Goal: Task Accomplishment & Management: Manage account settings

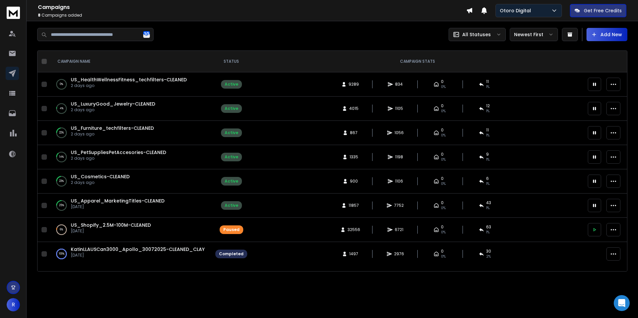
click at [528, 10] on p "Otoro Digital" at bounding box center [516, 10] width 34 height 7
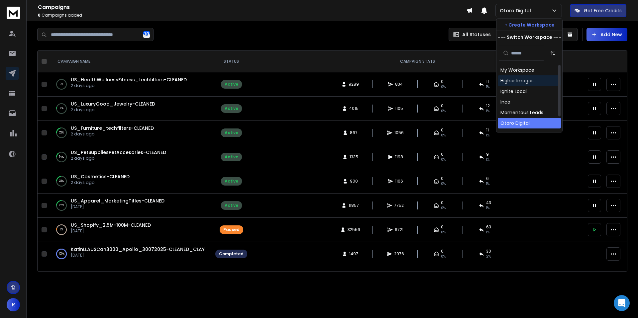
click at [533, 80] on div "Higher Images" at bounding box center [516, 80] width 33 height 7
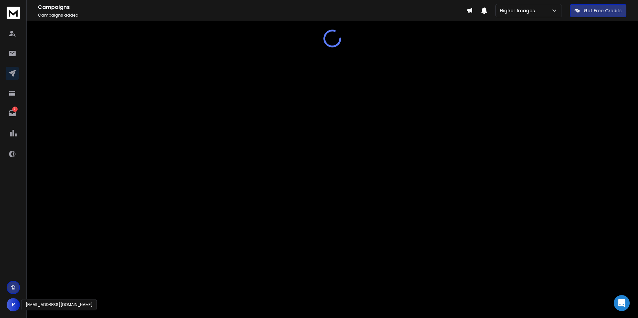
click at [11, 306] on span "R" at bounding box center [13, 304] width 13 height 13
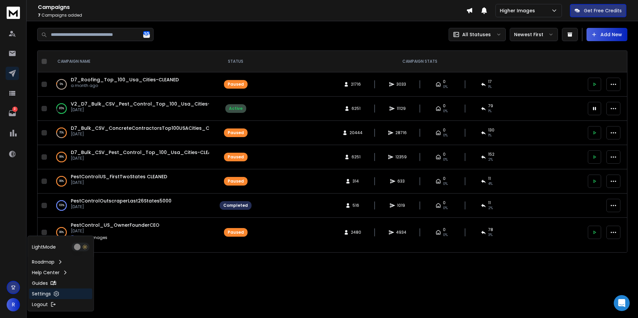
click at [36, 298] on div "Settings" at bounding box center [60, 294] width 63 height 11
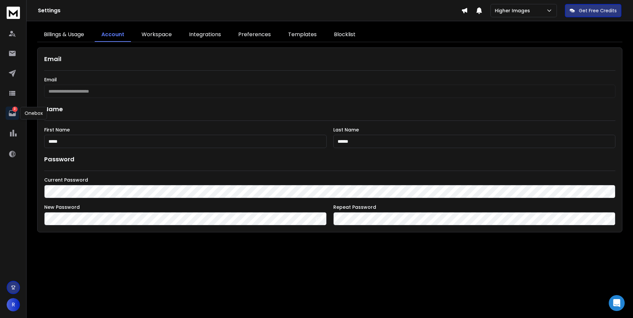
click at [9, 109] on icon at bounding box center [12, 113] width 8 height 8
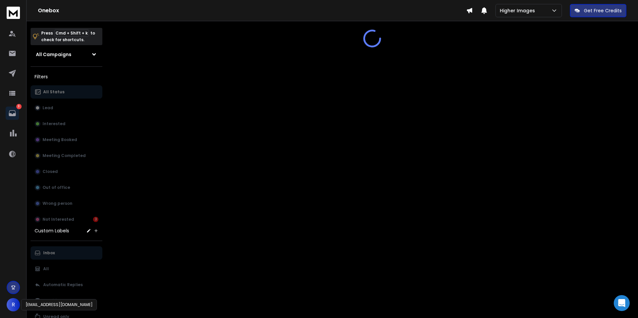
click at [13, 309] on span "R" at bounding box center [13, 304] width 13 height 13
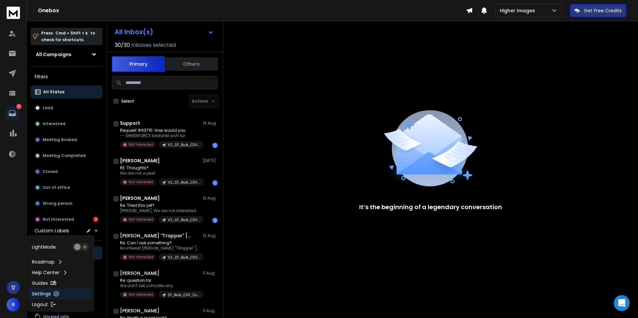
click at [42, 290] on div "Settings" at bounding box center [60, 294] width 63 height 11
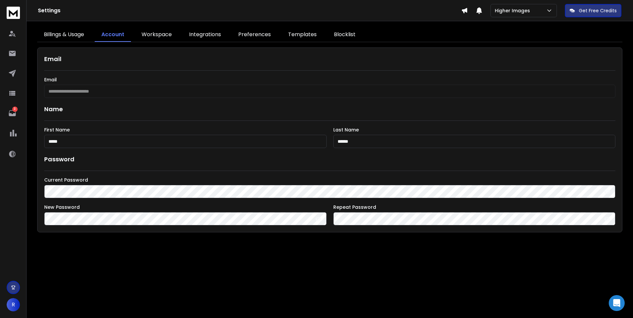
click at [161, 34] on link "Workspace" at bounding box center [157, 35] width 44 height 14
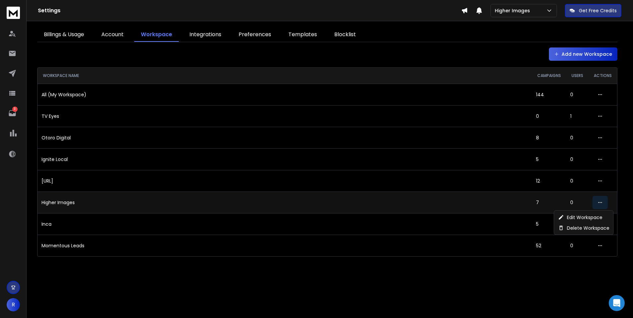
click at [597, 205] on button "button" at bounding box center [599, 202] width 15 height 13
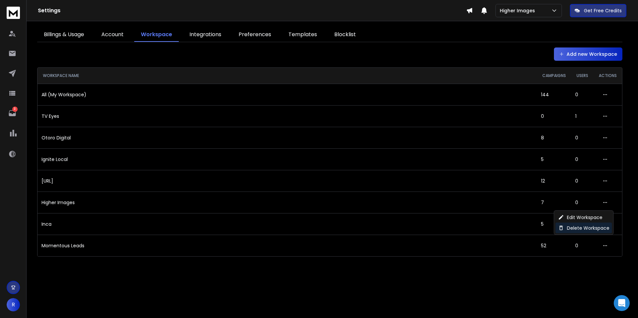
click at [606, 228] on p "Delete Workspace" at bounding box center [588, 228] width 43 height 7
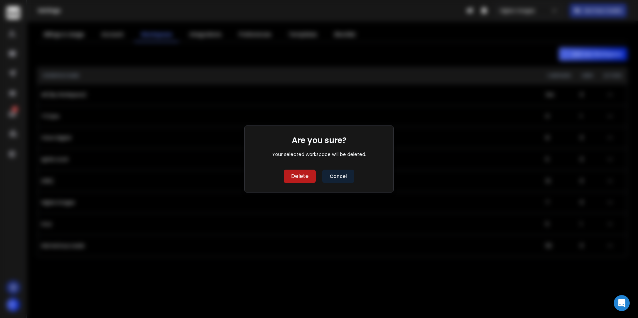
click at [299, 174] on button "Delete" at bounding box center [300, 176] width 32 height 13
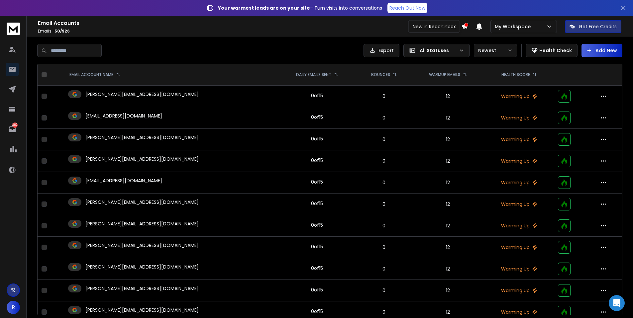
click at [466, 28] on icon at bounding box center [464, 26] width 7 height 7
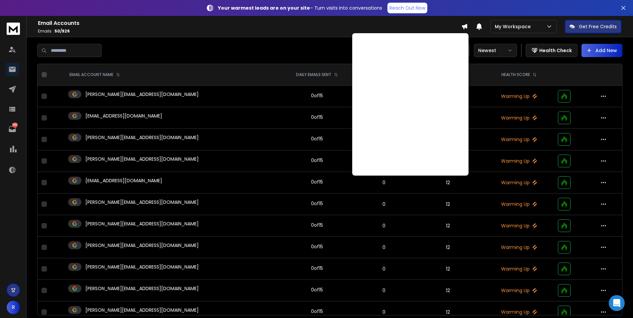
click at [318, 52] on div at bounding box center [198, 50] width 322 height 13
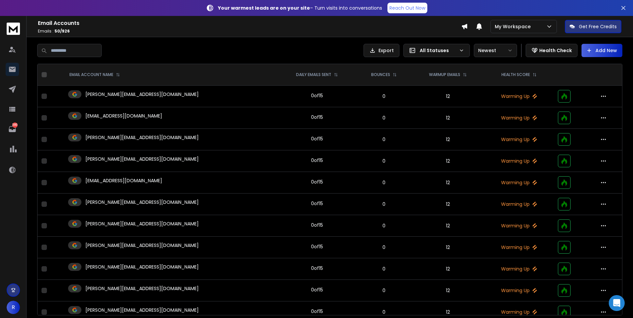
click at [623, 8] on icon at bounding box center [623, 8] width 4 height 4
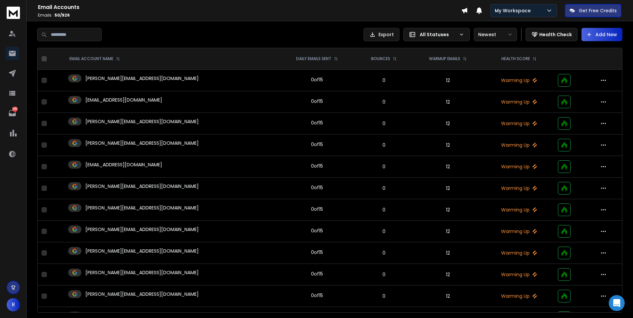
click at [543, 14] on div "My Workspace" at bounding box center [523, 10] width 58 height 7
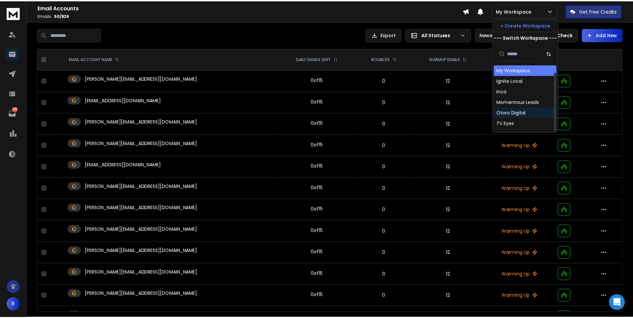
scroll to position [8, 0]
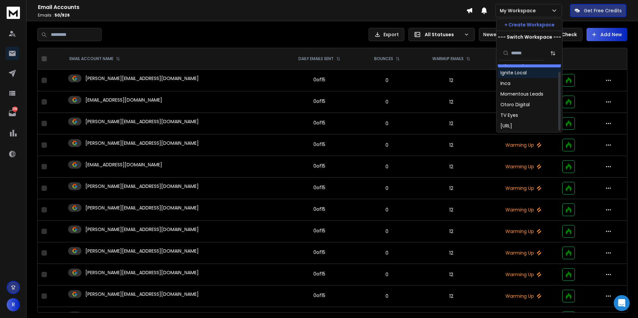
click at [373, 15] on p "Emails : 50 / 926" at bounding box center [252, 15] width 428 height 5
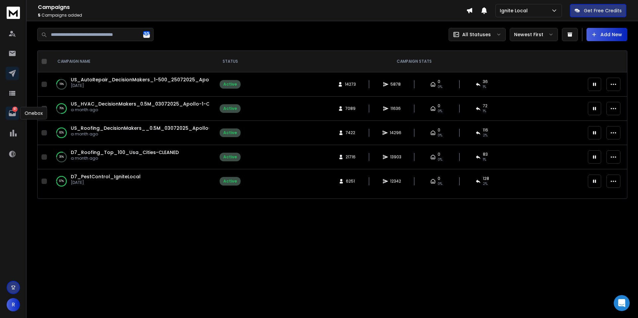
click at [15, 113] on icon at bounding box center [12, 113] width 7 height 6
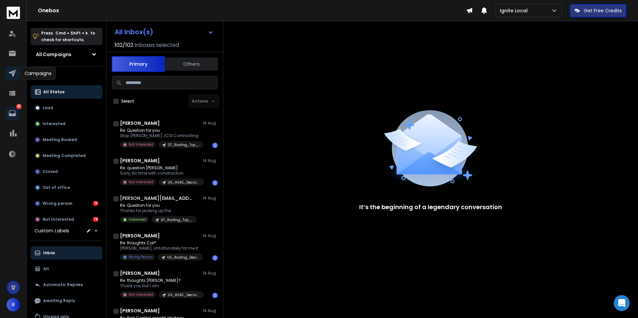
click at [14, 72] on icon at bounding box center [12, 73] width 7 height 7
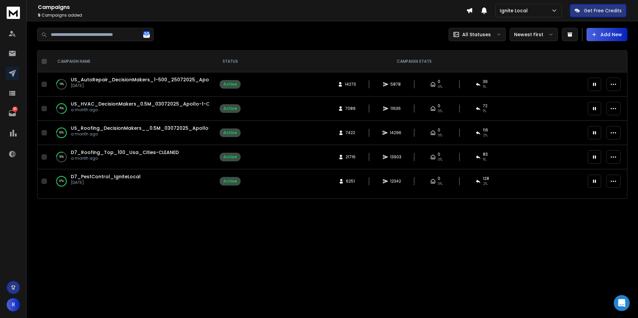
click at [611, 131] on icon "button" at bounding box center [613, 133] width 7 height 7
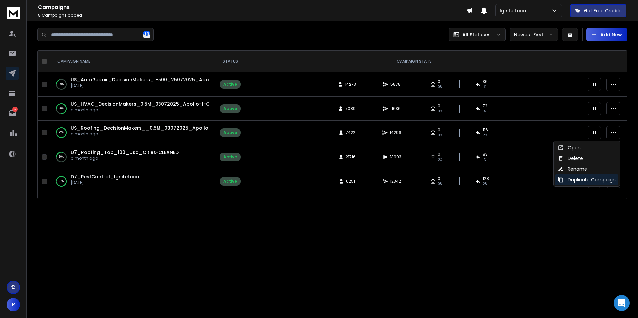
click at [599, 179] on div "Duplicate Campaign" at bounding box center [586, 179] width 58 height 7
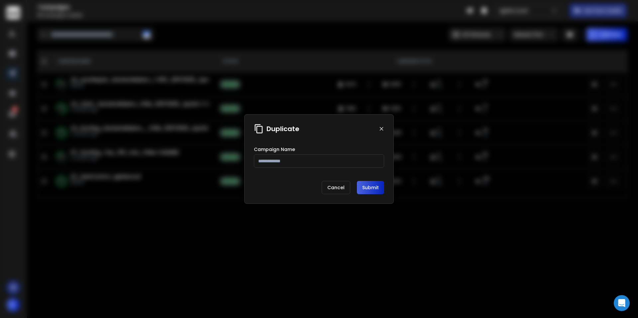
click at [314, 161] on input "text" at bounding box center [319, 160] width 130 height 13
click at [344, 186] on p "Cancel" at bounding box center [335, 187] width 29 height 13
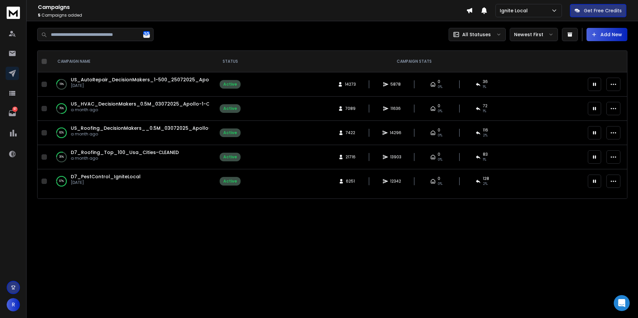
click at [142, 129] on span "US_Roofing_DecisionMakers__0.5M_03072025_Apollo-CLEANED" at bounding box center [151, 128] width 160 height 7
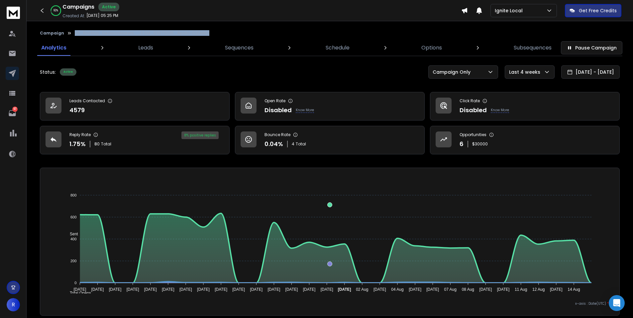
drag, startPoint x: 73, startPoint y: 31, endPoint x: 210, endPoint y: 35, distance: 137.5
click at [210, 35] on div "Campaign US_Roofing_DecisionMakers__0.5M_03072025_Apollo-CLEANED" at bounding box center [329, 33] width 585 height 11
copy p "US_Roofing_DecisionMakers__0.5M_03072025_Apollo-CLEANED"
click at [44, 13] on icon at bounding box center [42, 11] width 6 height 6
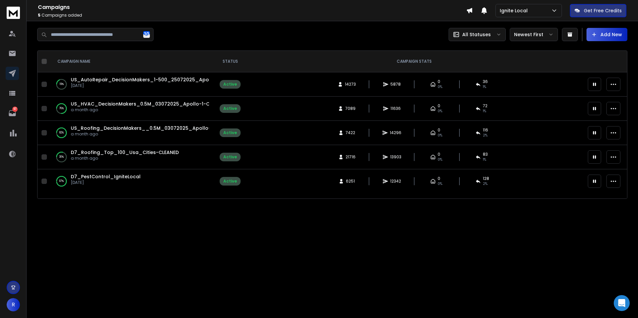
click at [608, 133] on button "button" at bounding box center [613, 132] width 14 height 13
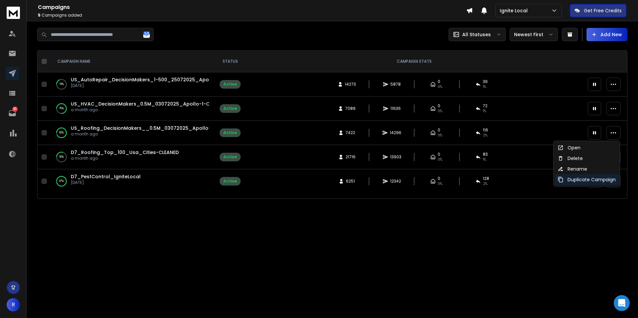
click at [601, 181] on div "Duplicate Campaign" at bounding box center [586, 179] width 58 height 7
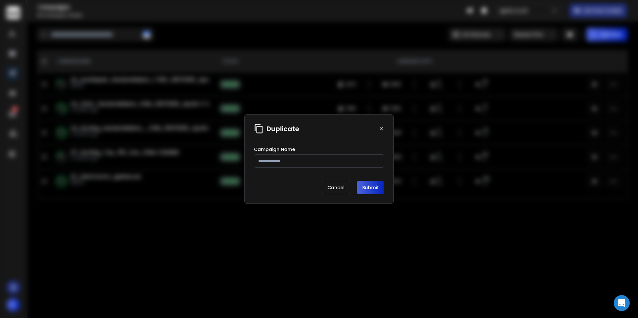
click at [305, 158] on input "text" at bounding box center [319, 160] width 130 height 13
paste input "**********"
type input "**********"
click at [377, 187] on button "Submit" at bounding box center [370, 187] width 27 height 13
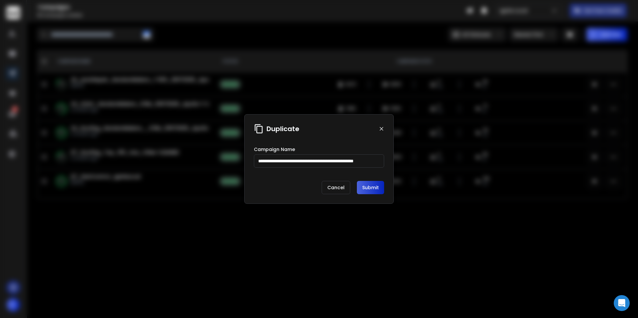
scroll to position [0, 0]
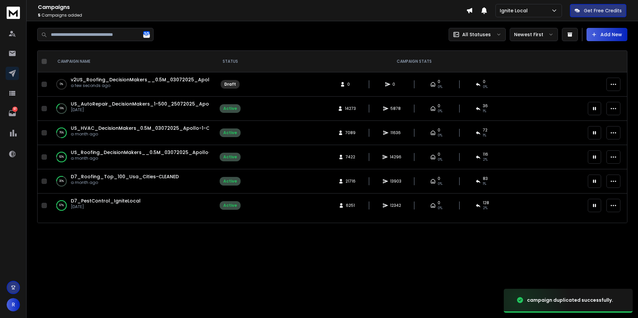
click at [117, 84] on p "a few seconds ago" at bounding box center [140, 85] width 138 height 5
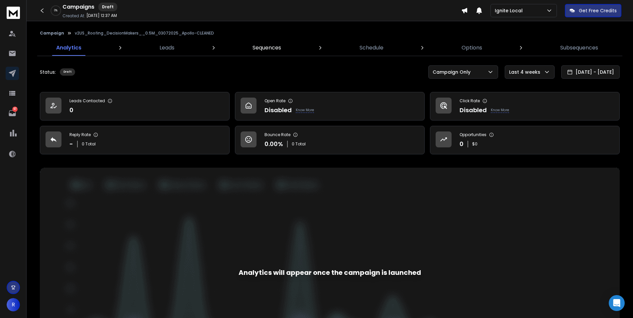
click at [269, 48] on p "Sequences" at bounding box center [266, 48] width 29 height 8
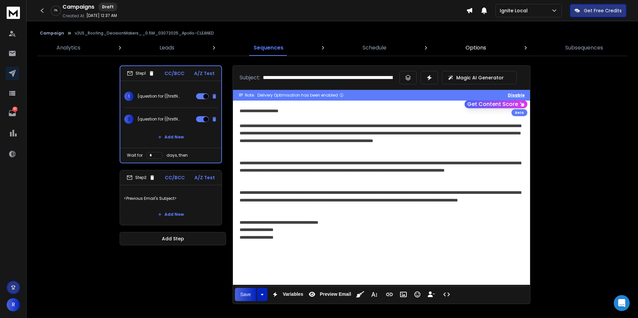
click at [465, 49] on p "Options" at bounding box center [475, 48] width 21 height 8
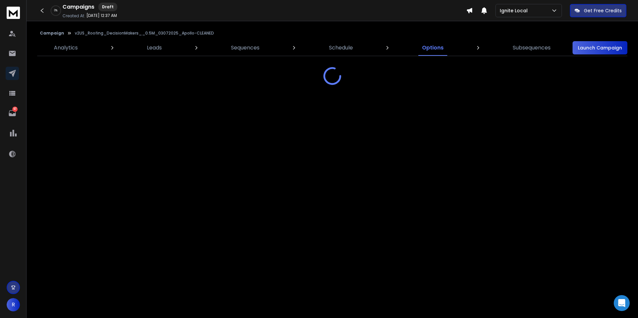
select select "*"
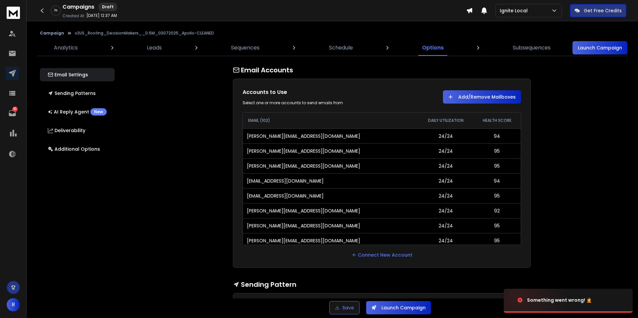
click at [403, 314] on button "Launch Campaign" at bounding box center [398, 307] width 65 height 13
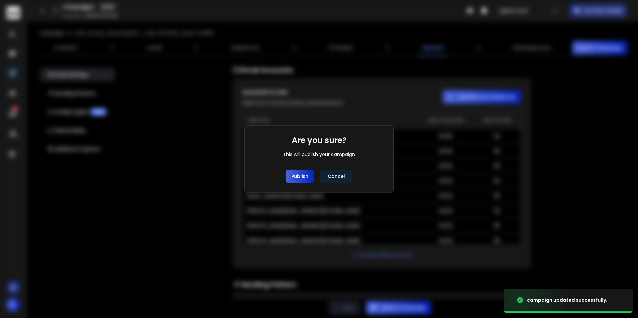
click at [293, 173] on button "Publish" at bounding box center [300, 176] width 28 height 13
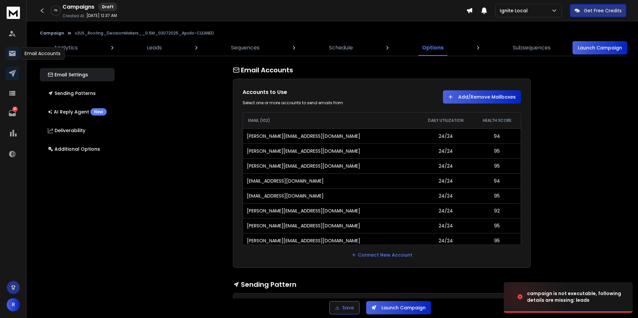
click at [11, 49] on link at bounding box center [12, 53] width 13 height 13
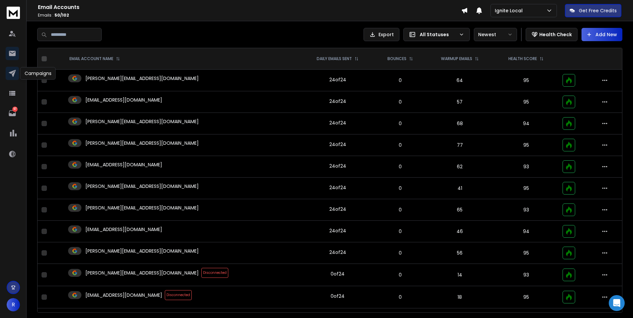
click at [9, 74] on icon at bounding box center [12, 73] width 8 height 8
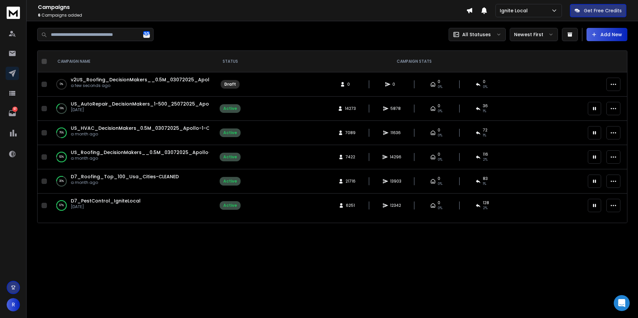
click at [148, 84] on p "a few seconds ago" at bounding box center [140, 85] width 138 height 5
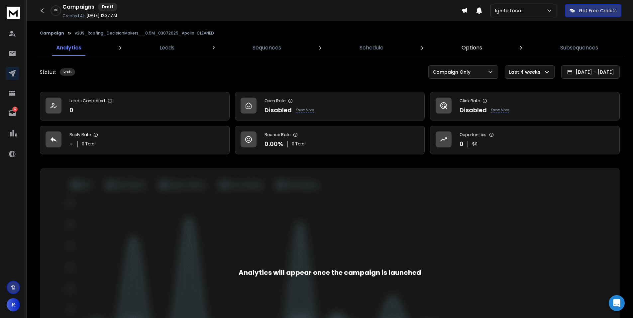
click at [465, 48] on p "Options" at bounding box center [471, 48] width 21 height 8
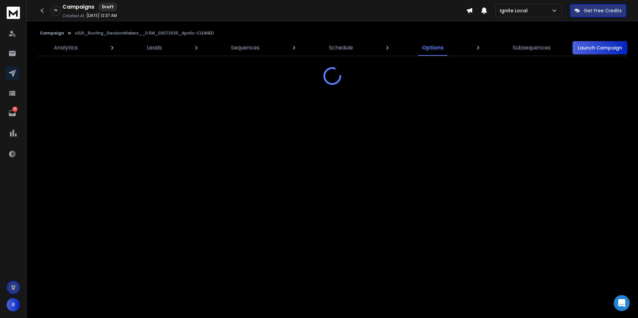
select select "*"
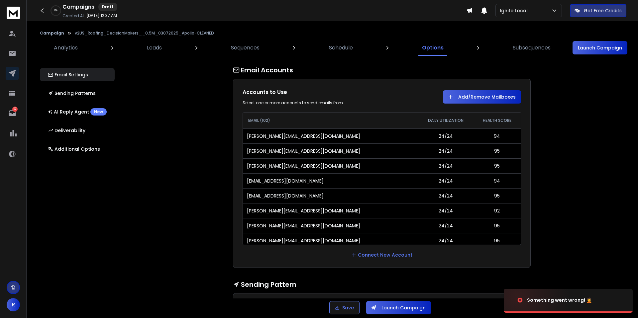
click at [419, 310] on button "Launch Campaign" at bounding box center [398, 307] width 65 height 13
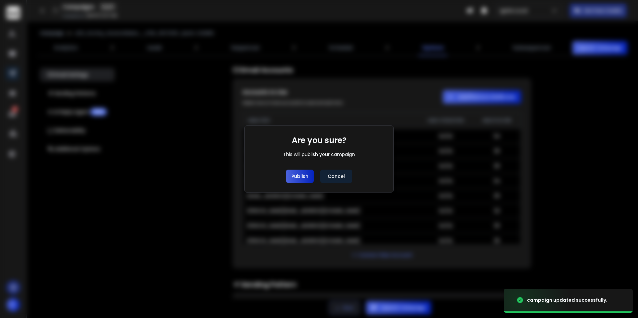
click at [289, 162] on div "Are you sure? This will publish your campaign Publish Cancel" at bounding box center [319, 159] width 130 height 48
click at [297, 174] on button "Publish" at bounding box center [300, 176] width 28 height 13
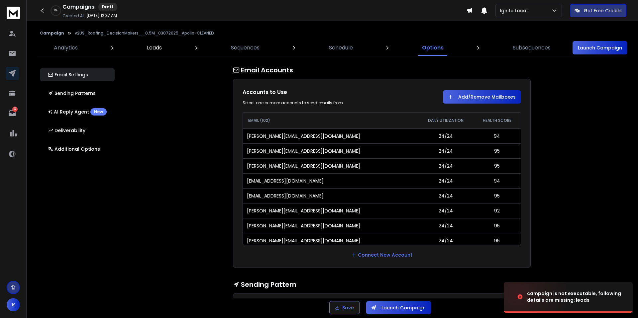
click at [163, 49] on link "Leads" at bounding box center [154, 48] width 23 height 16
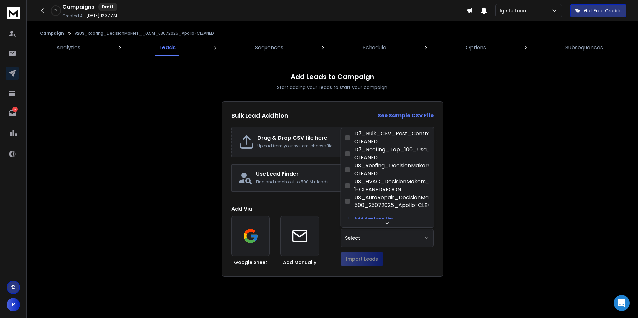
click at [369, 236] on button "Select" at bounding box center [386, 238] width 93 height 18
click at [407, 178] on div "US_Roofing_DecisionMakers__0.5M_03072025_Apollo-CLEANED" at bounding box center [429, 170] width 151 height 16
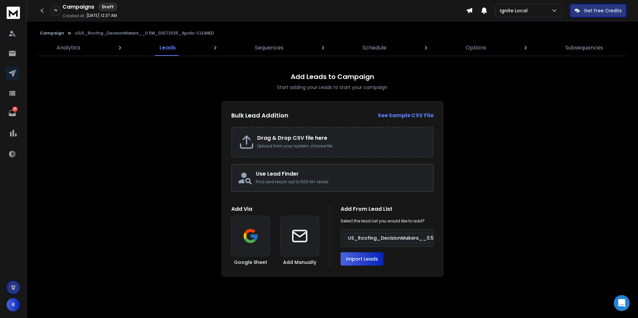
click at [473, 171] on div "Add Leads to Campaign Start adding your Leads to start your campaign Bulk Lead …" at bounding box center [332, 170] width 584 height 211
click at [355, 256] on button "Import Leads" at bounding box center [361, 258] width 43 height 13
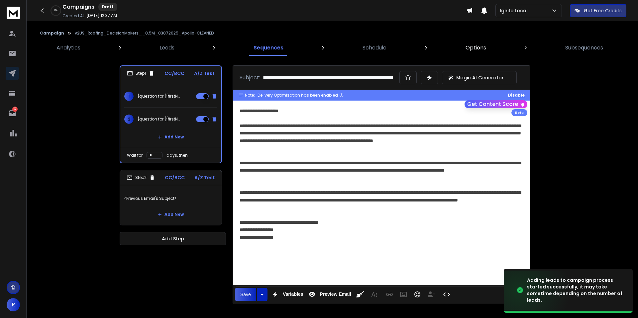
click at [464, 47] on link "Options" at bounding box center [475, 48] width 29 height 16
select select "*"
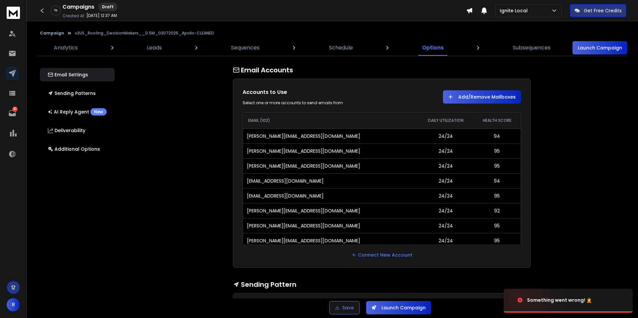
click at [411, 308] on button "Launch Campaign" at bounding box center [398, 307] width 65 height 13
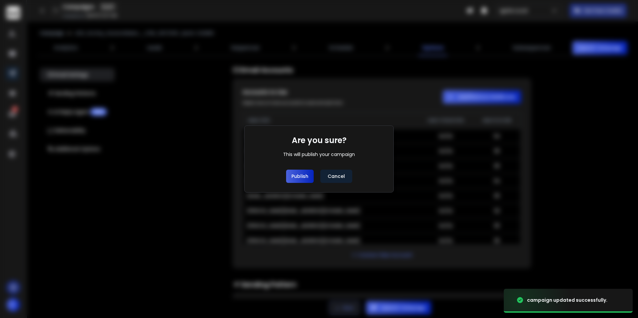
click at [300, 173] on button "Publish" at bounding box center [300, 176] width 28 height 13
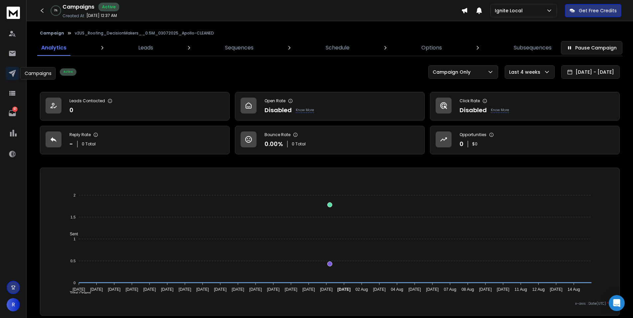
click at [14, 73] on icon at bounding box center [12, 73] width 8 height 8
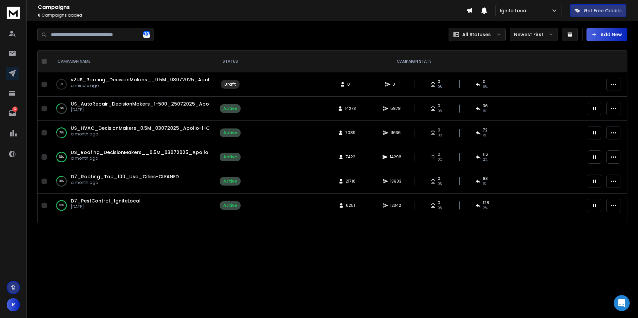
click at [260, 87] on div "0 0 0 0% 0 0%" at bounding box center [413, 84] width 331 height 11
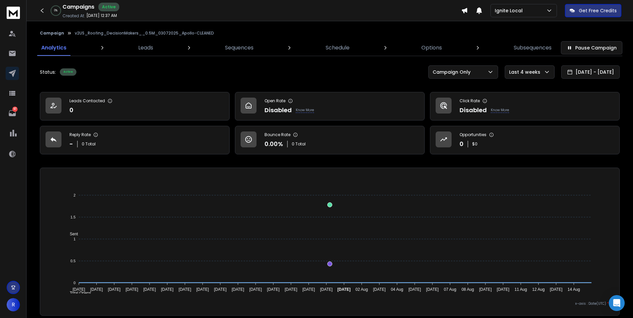
click at [11, 73] on icon at bounding box center [12, 73] width 7 height 7
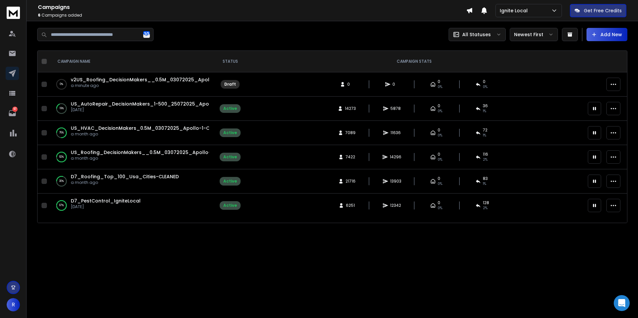
click at [171, 84] on p "a minute ago" at bounding box center [140, 85] width 138 height 5
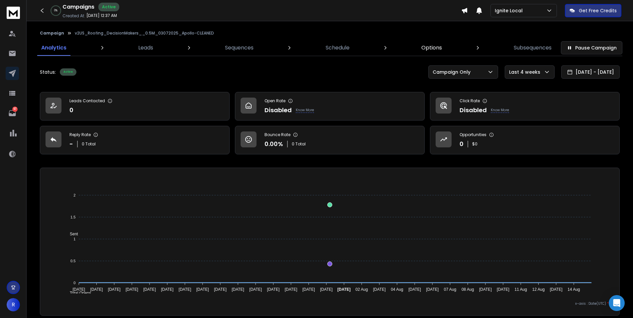
click at [419, 50] on link "Options" at bounding box center [431, 48] width 29 height 16
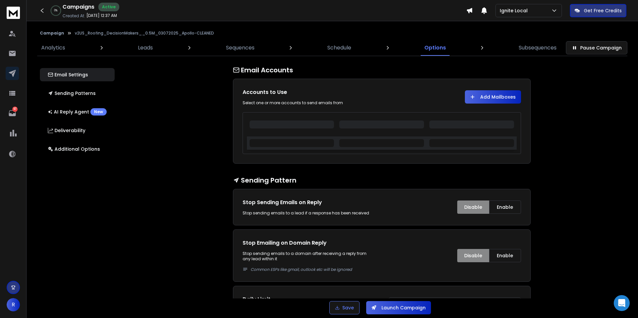
select select "*"
type input "****"
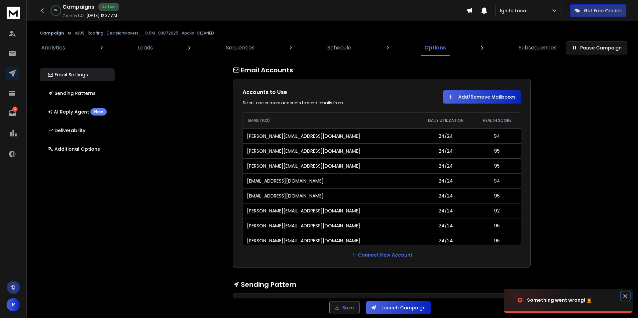
click at [626, 294] on icon "Notifications (F8)" at bounding box center [625, 296] width 7 height 7
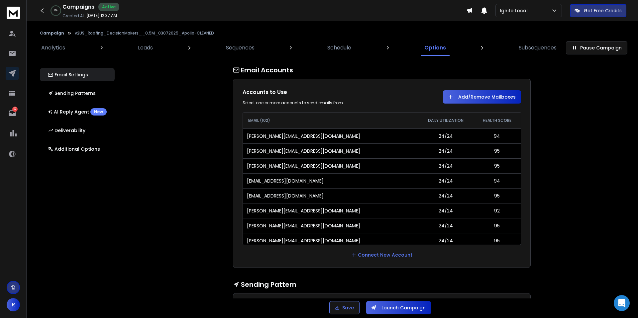
click at [390, 309] on button "Launch Campaign" at bounding box center [398, 307] width 65 height 13
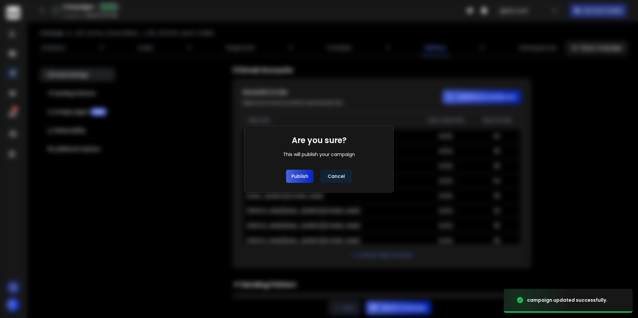
click at [289, 177] on button "Publish" at bounding box center [300, 176] width 28 height 13
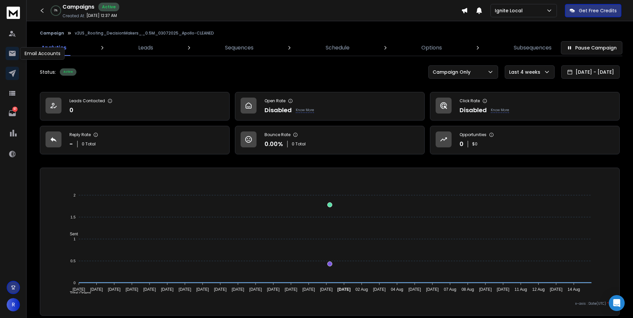
click at [15, 58] on link at bounding box center [12, 53] width 13 height 13
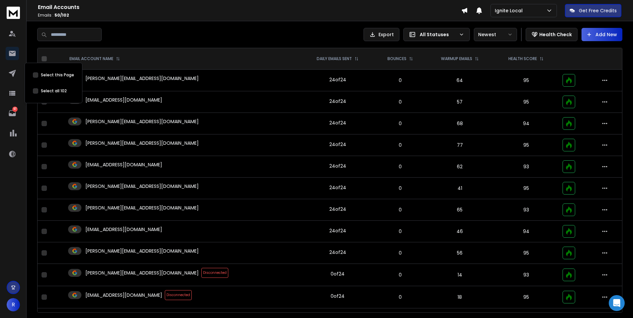
click at [37, 91] on button "Select this Page" at bounding box center [35, 90] width 5 height 5
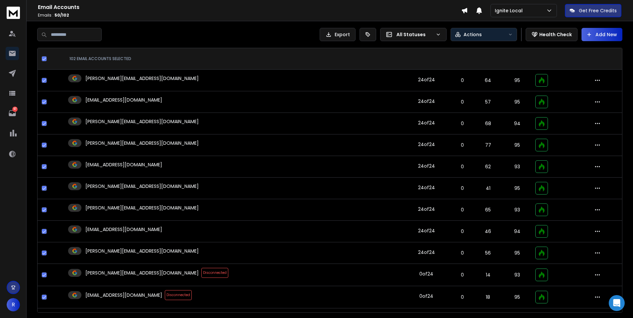
click at [455, 32] on button "Actions" at bounding box center [483, 34] width 66 height 13
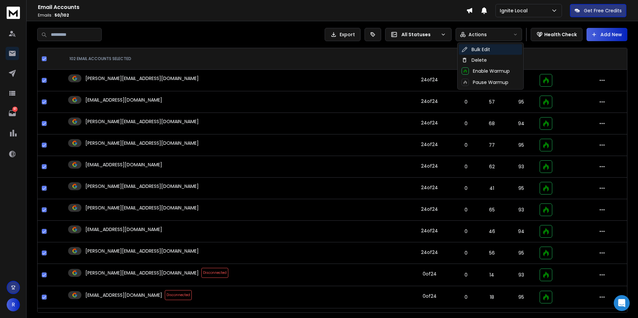
click at [474, 53] on div "Bulk Edit" at bounding box center [490, 49] width 63 height 11
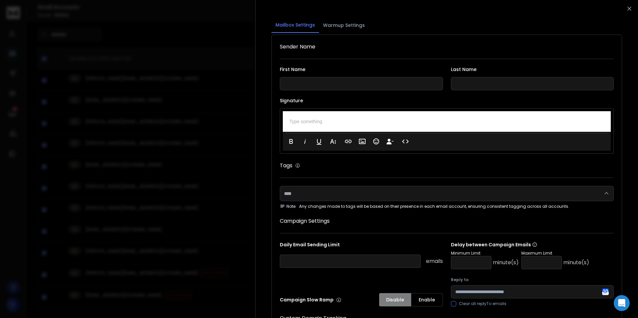
click at [321, 266] on input "number" at bounding box center [350, 261] width 141 height 13
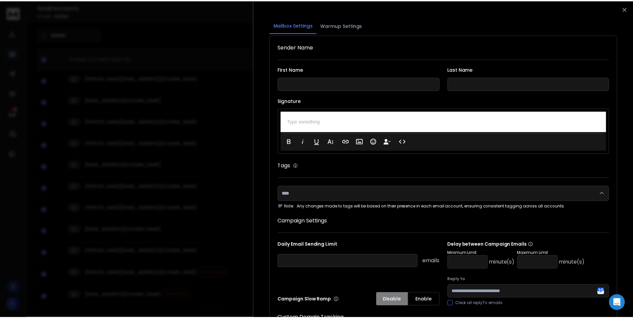
scroll to position [82, 0]
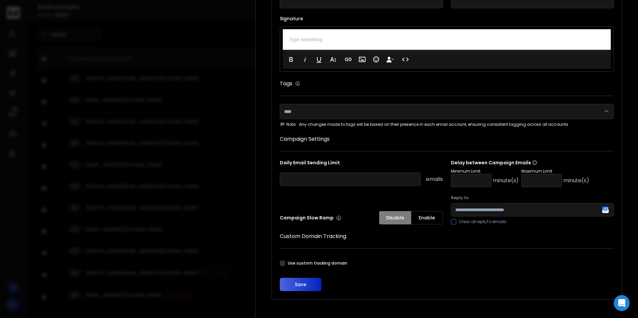
type input "**"
click at [302, 286] on button "Save" at bounding box center [301, 284] width 42 height 13
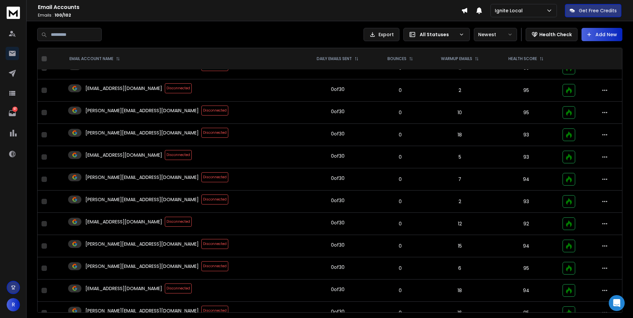
scroll to position [838, 0]
